Goal: Task Accomplishment & Management: Manage account settings

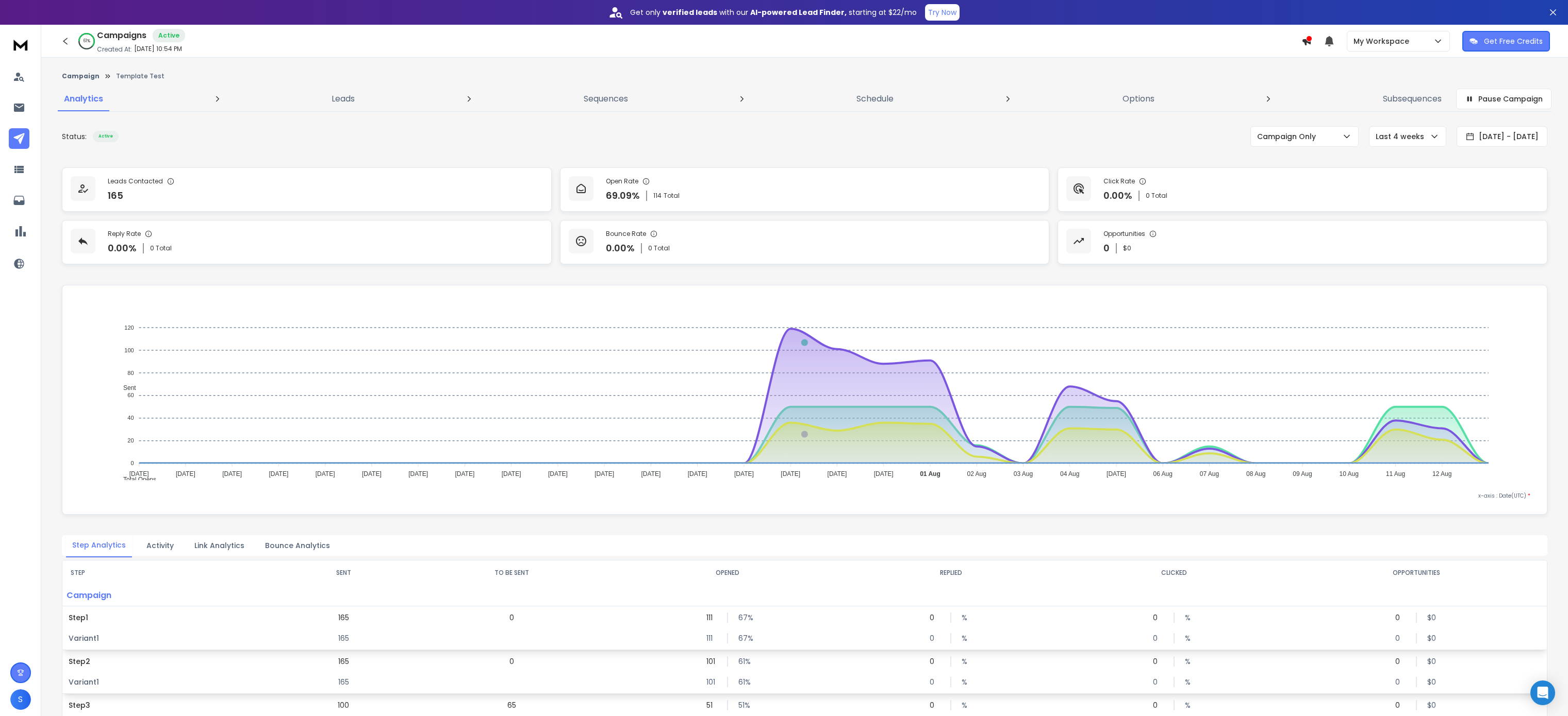
scroll to position [44, 0]
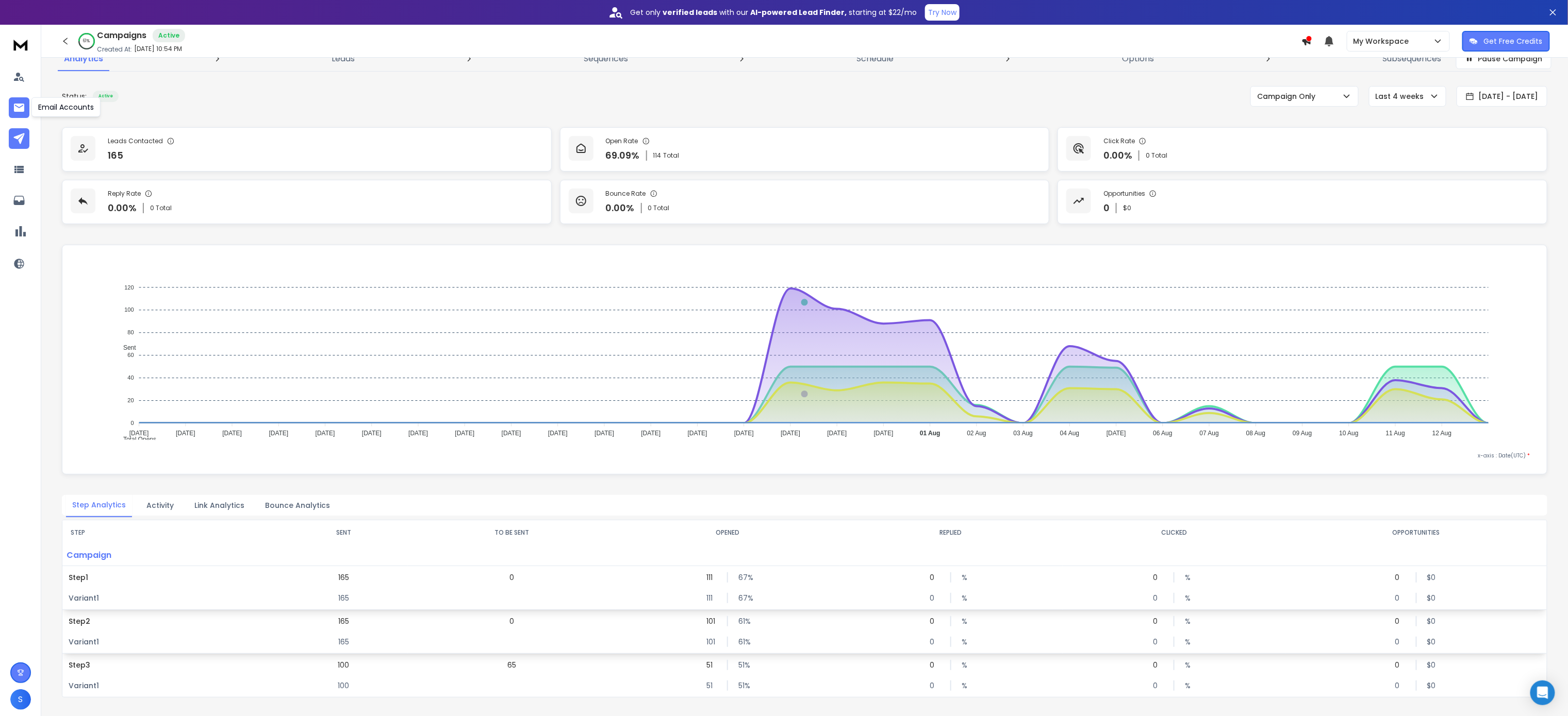
click at [20, 102] on icon at bounding box center [19, 108] width 12 height 12
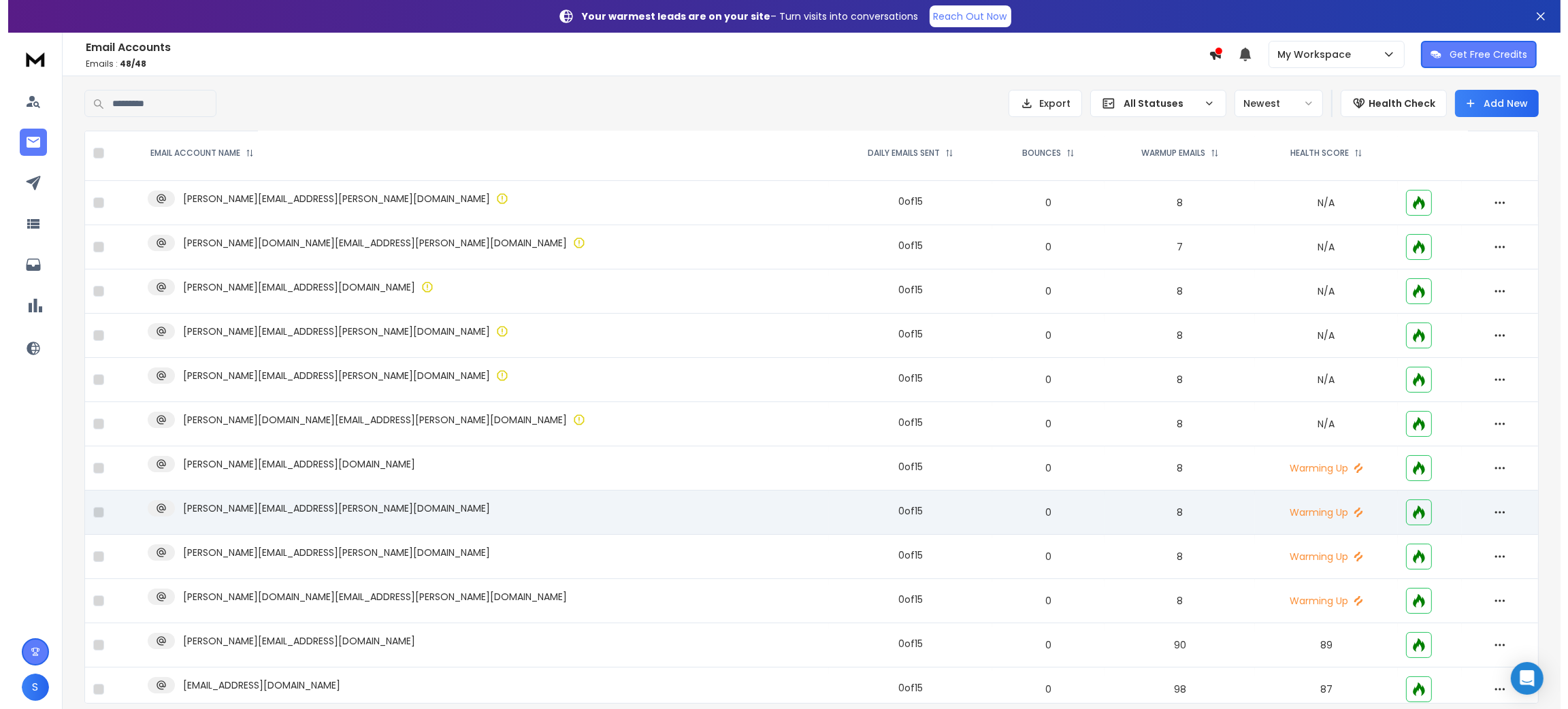
scroll to position [260, 0]
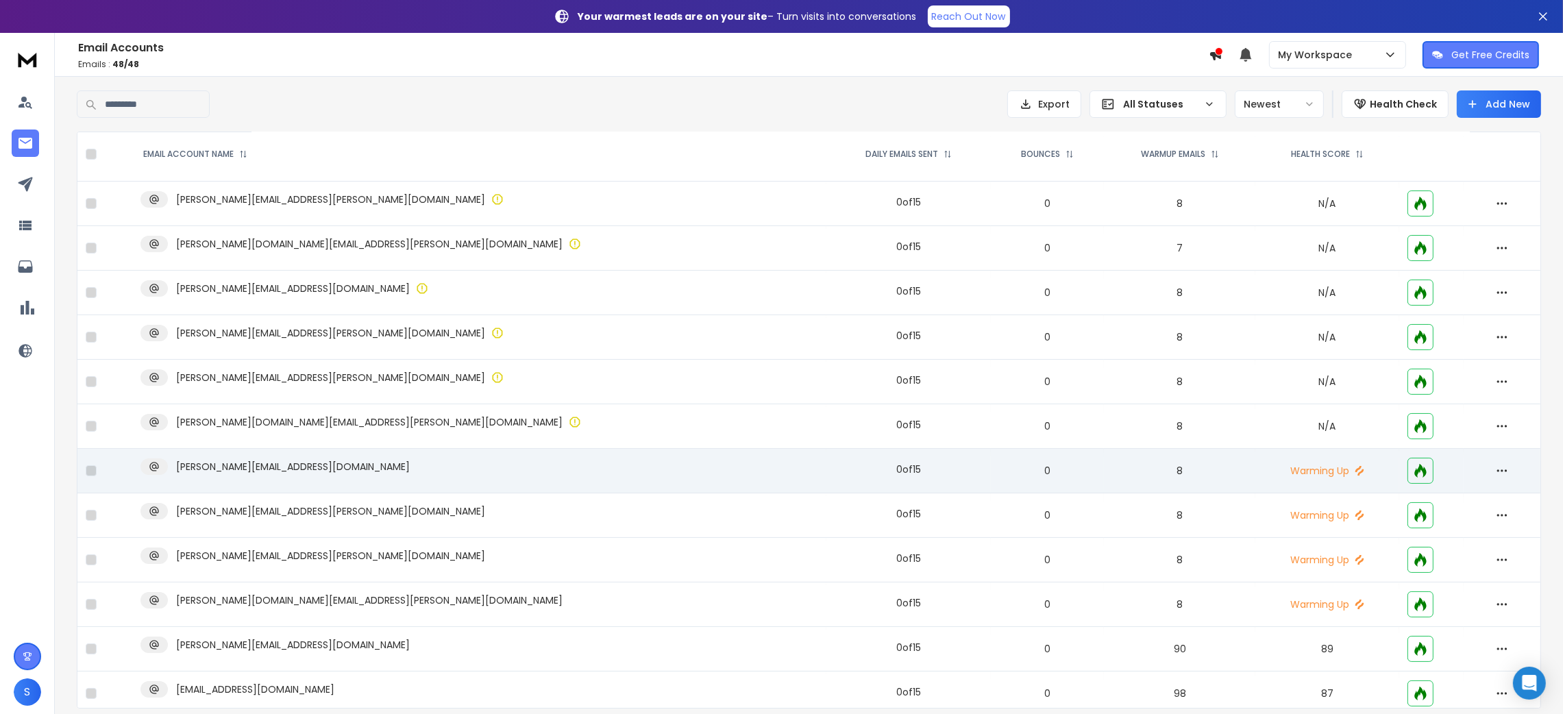
click at [324, 464] on div "[PERSON_NAME][EMAIL_ADDRESS][DOMAIN_NAME]" at bounding box center [479, 466] width 678 height 16
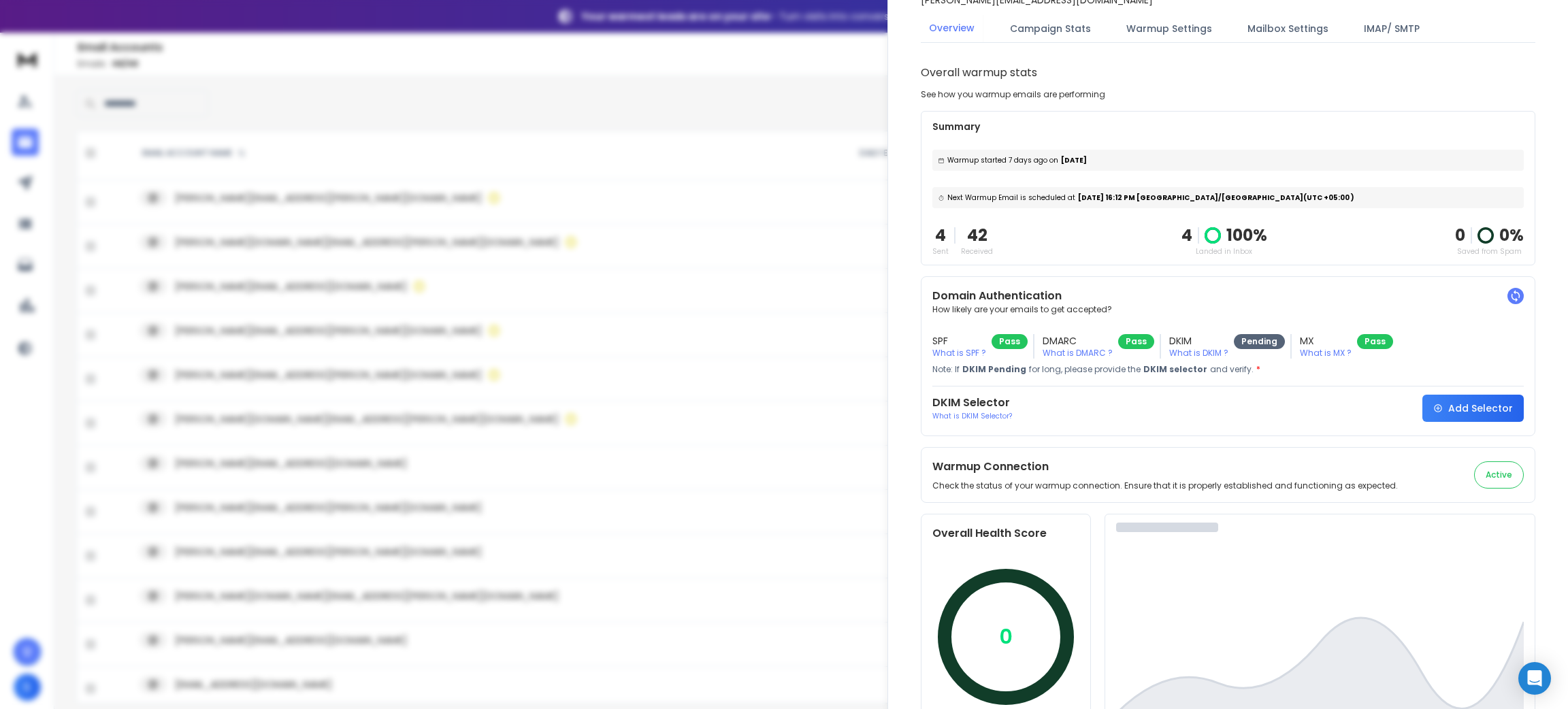
scroll to position [0, 0]
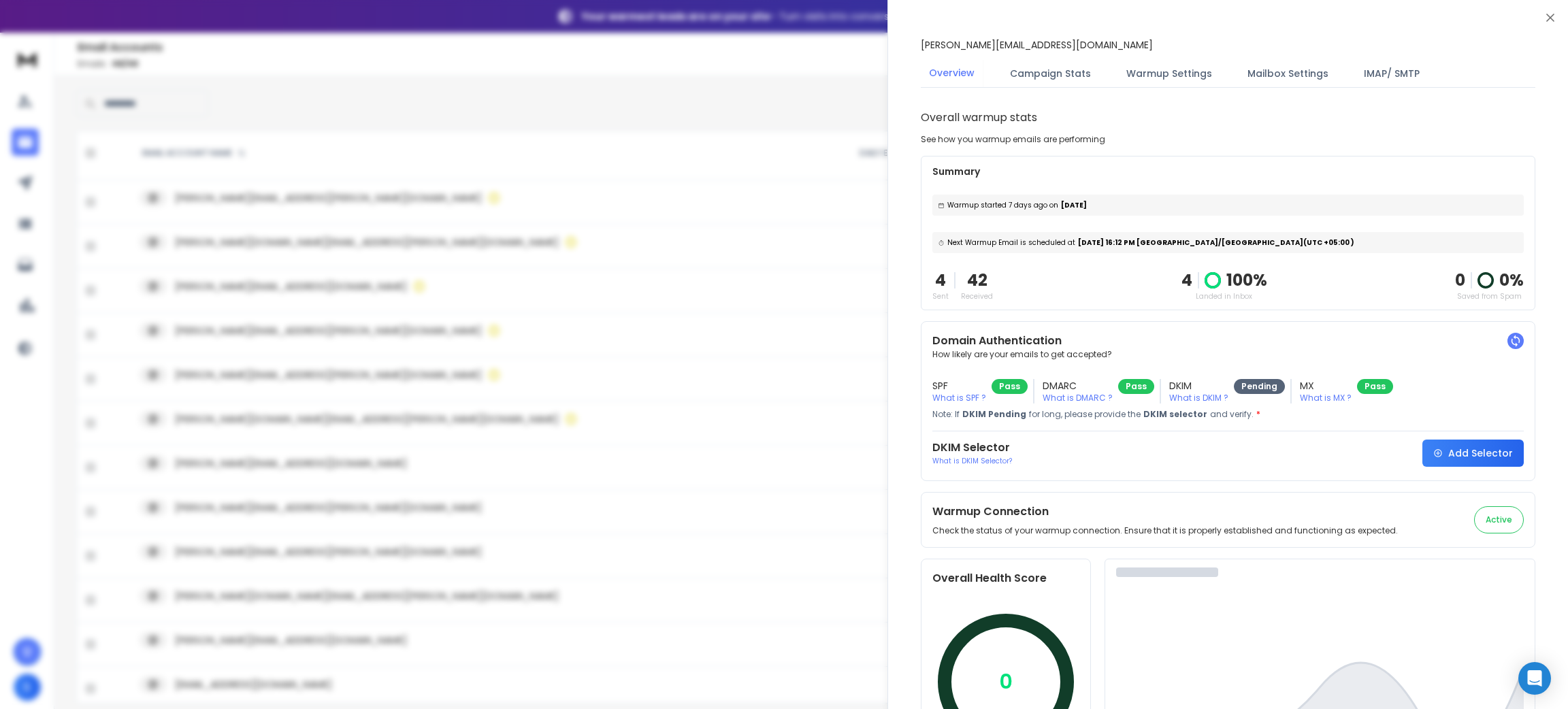
click at [1028, 62] on button "Campaign Stats" at bounding box center [1051, 73] width 97 height 30
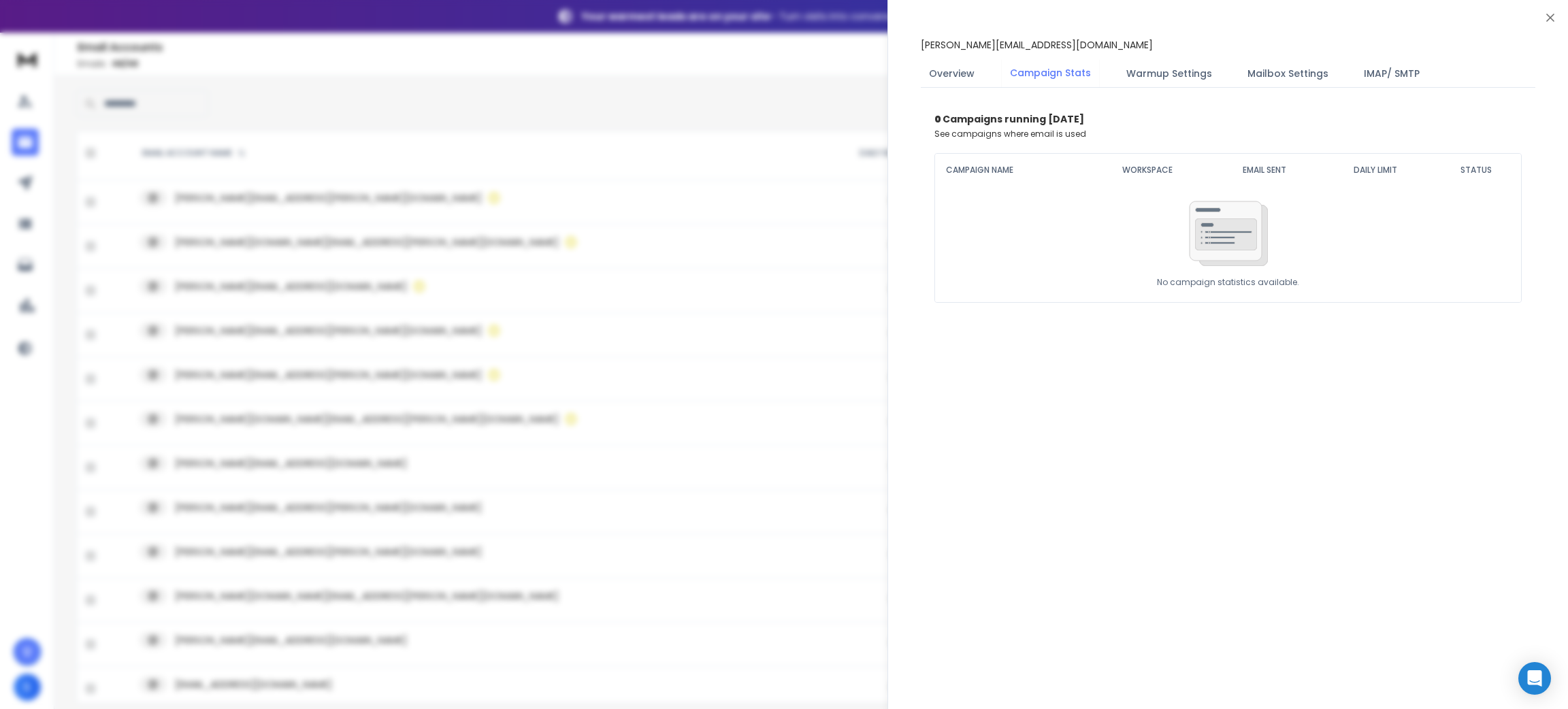
click at [1169, 59] on div "[PERSON_NAME][EMAIL_ADDRESS][DOMAIN_NAME] Overview Campaign Stats Warmup Settin…" at bounding box center [1228, 177] width 647 height 322
click at [1169, 65] on button "Warmup Settings" at bounding box center [1169, 73] width 102 height 30
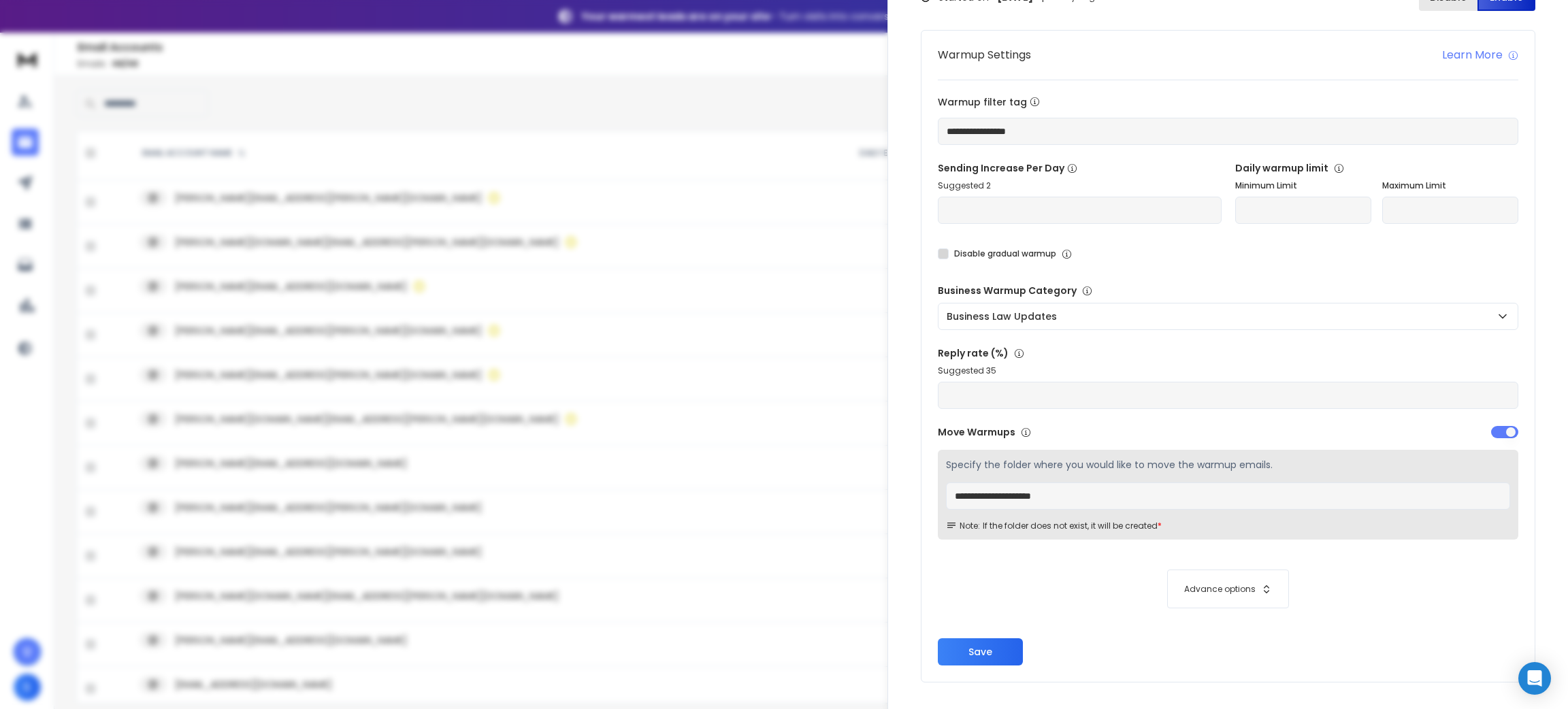
scroll to position [131, 0]
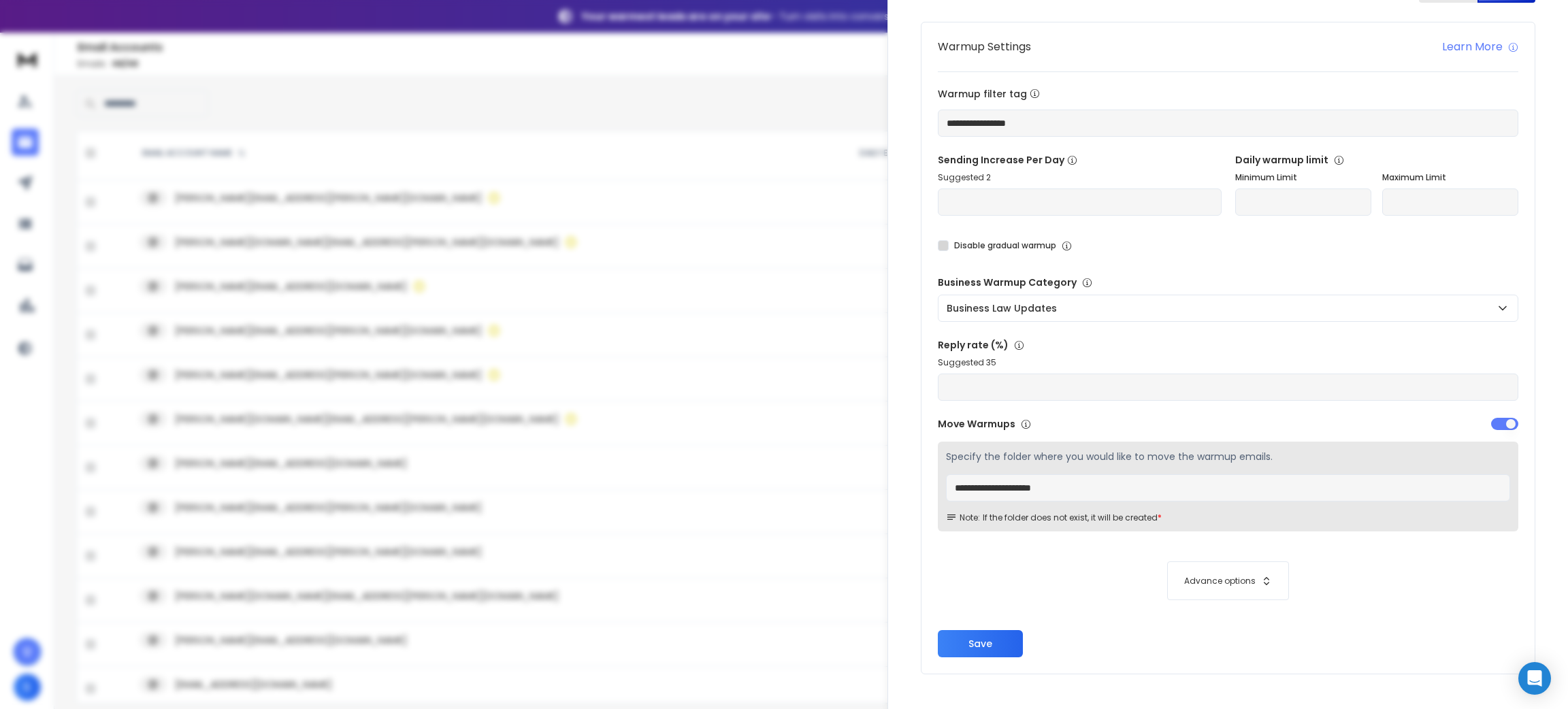
click at [1272, 586] on div "Advance options" at bounding box center [1227, 580] width 122 height 39
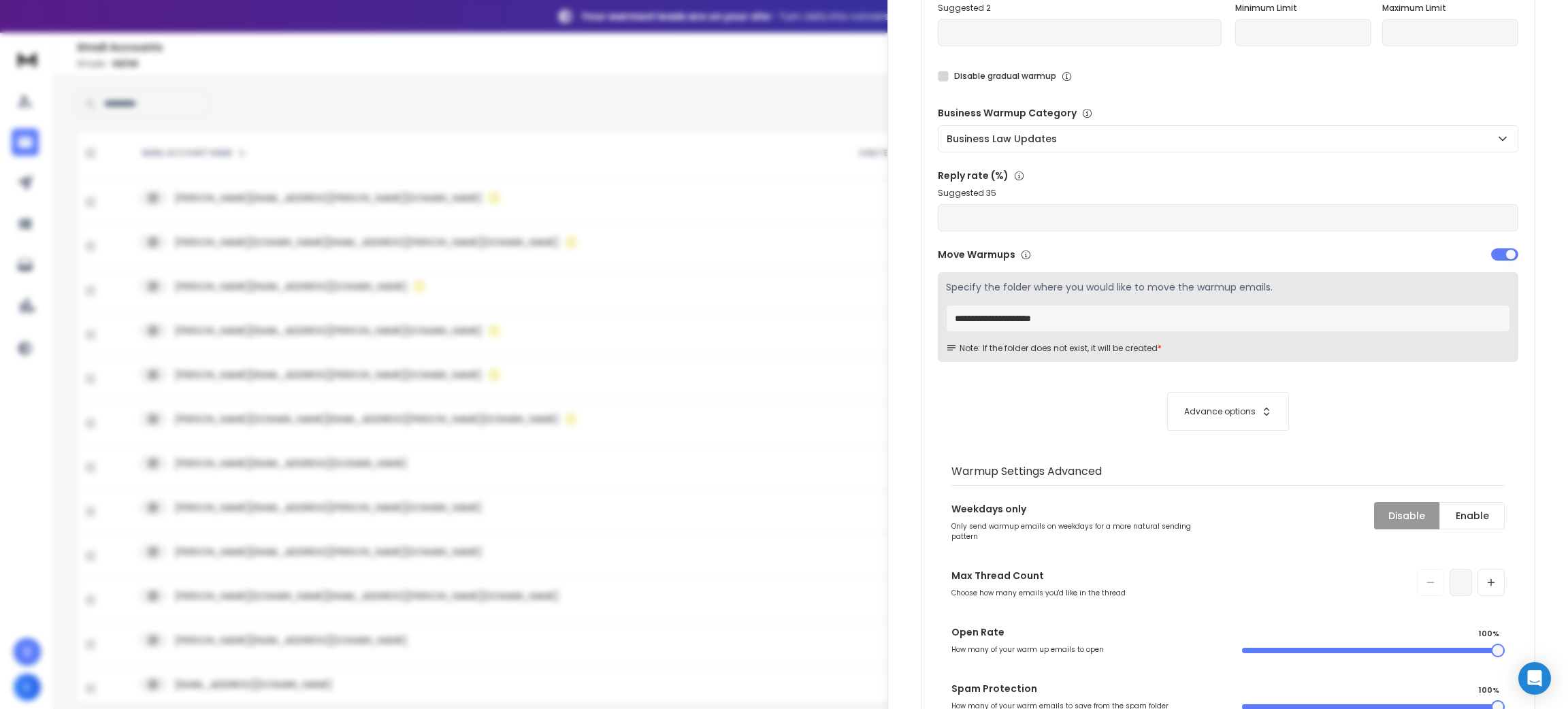
scroll to position [300, 0]
click at [756, 386] on div at bounding box center [784, 354] width 1568 height 709
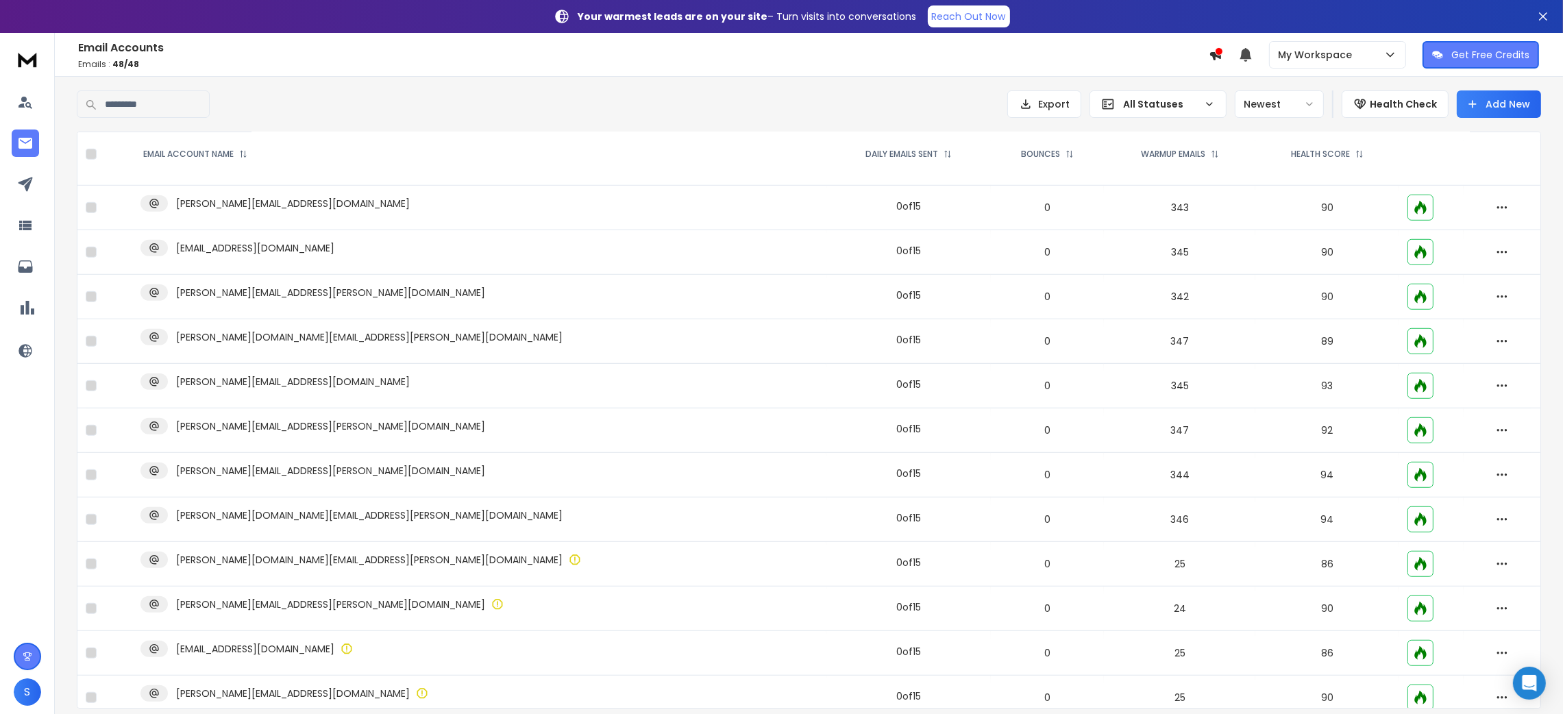
scroll to position [1623, 0]
